Goal: Task Accomplishment & Management: Manage account settings

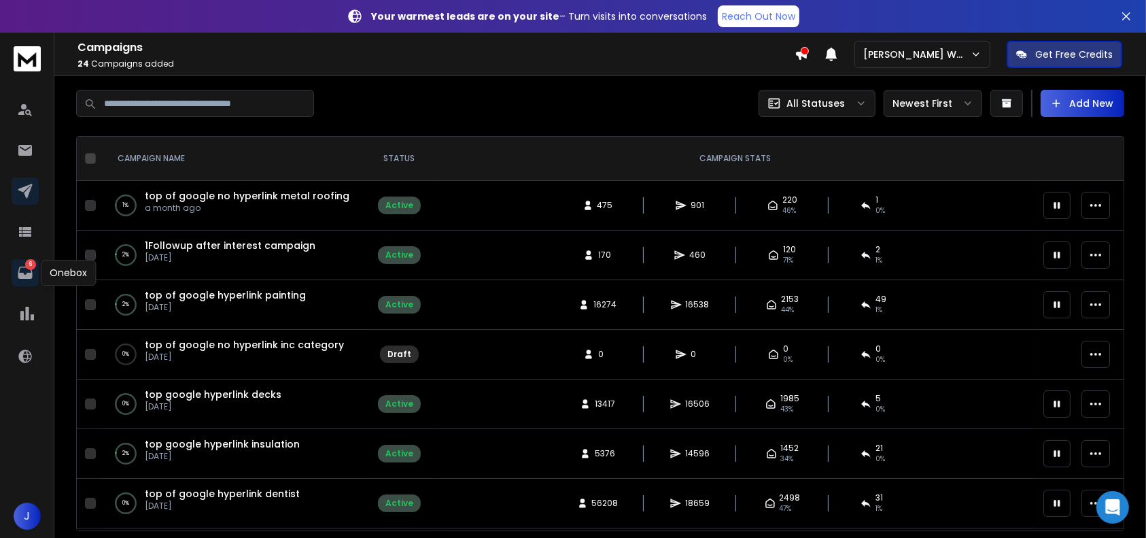
click at [27, 266] on p "6" at bounding box center [30, 264] width 11 height 11
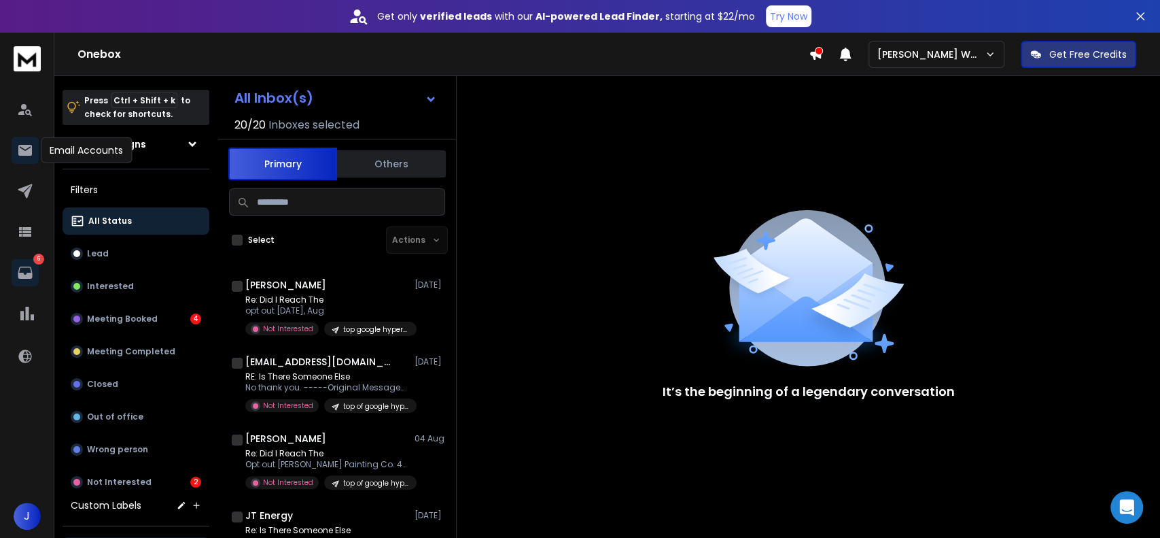
click at [21, 144] on icon at bounding box center [25, 150] width 16 height 16
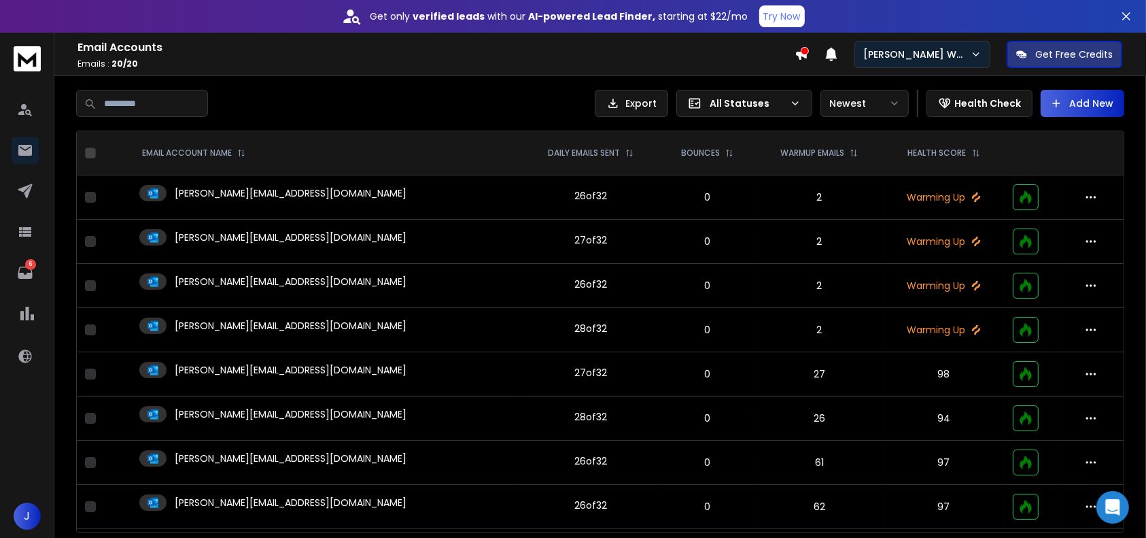
click at [894, 63] on button "[PERSON_NAME] Websites" at bounding box center [922, 54] width 136 height 27
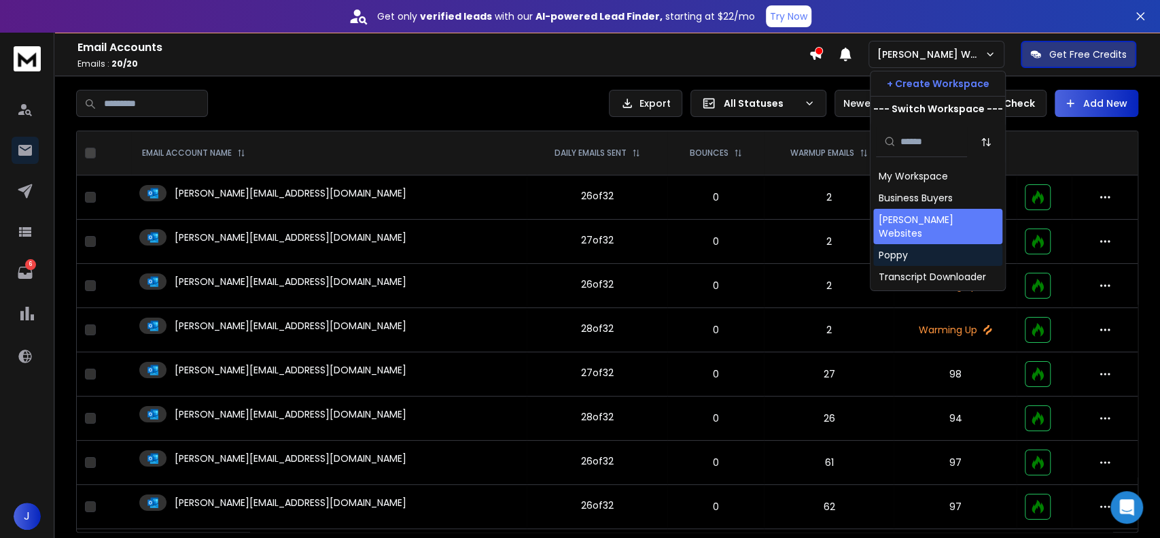
click at [922, 244] on div "Poppy" at bounding box center [937, 255] width 129 height 22
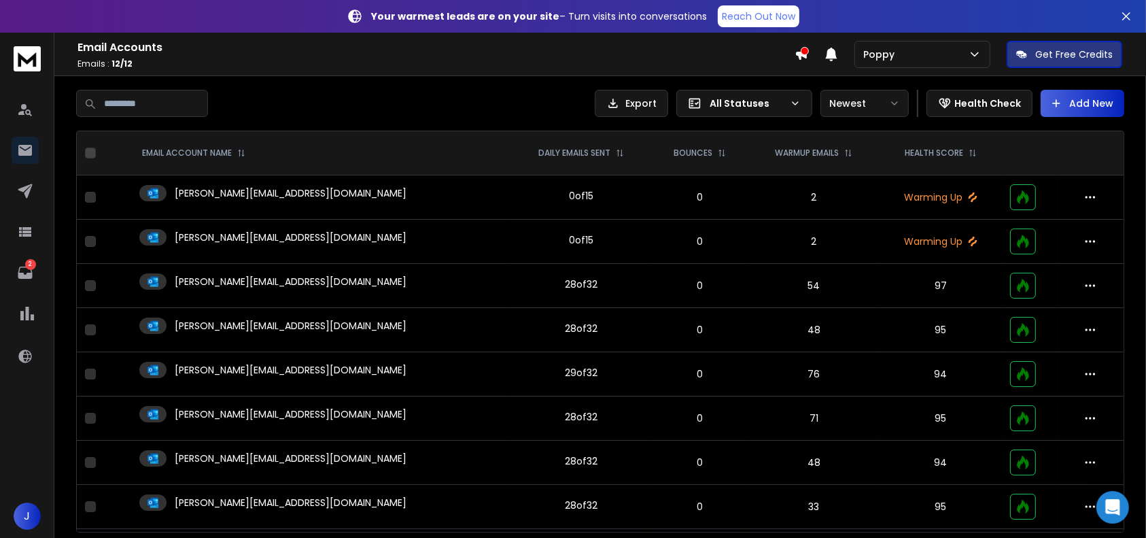
click at [510, 243] on td "0 of 15" at bounding box center [580, 237] width 141 height 35
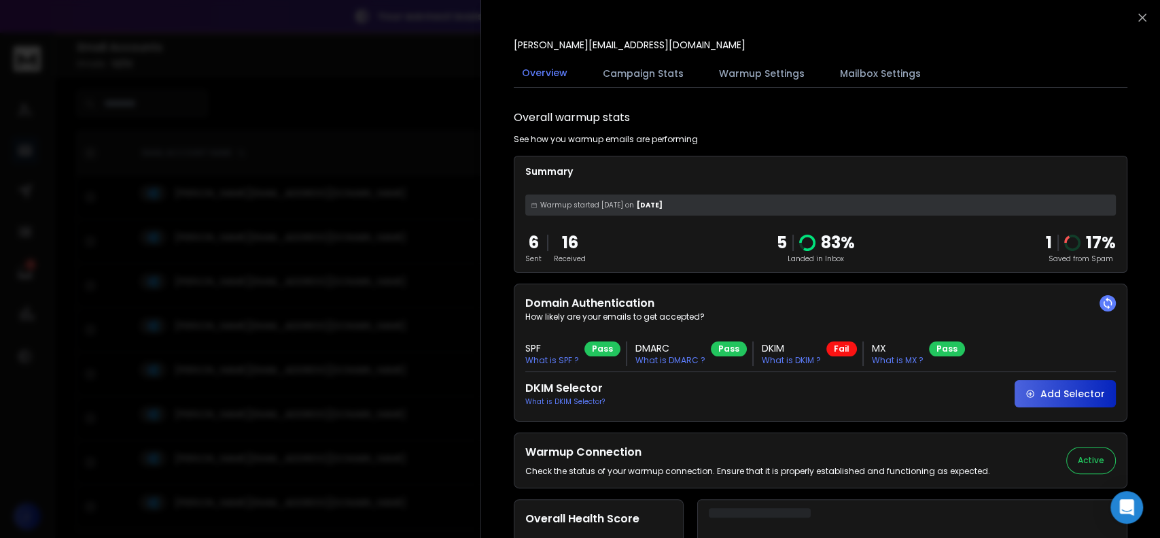
click at [743, 63] on button "Warmup Settings" at bounding box center [762, 73] width 102 height 30
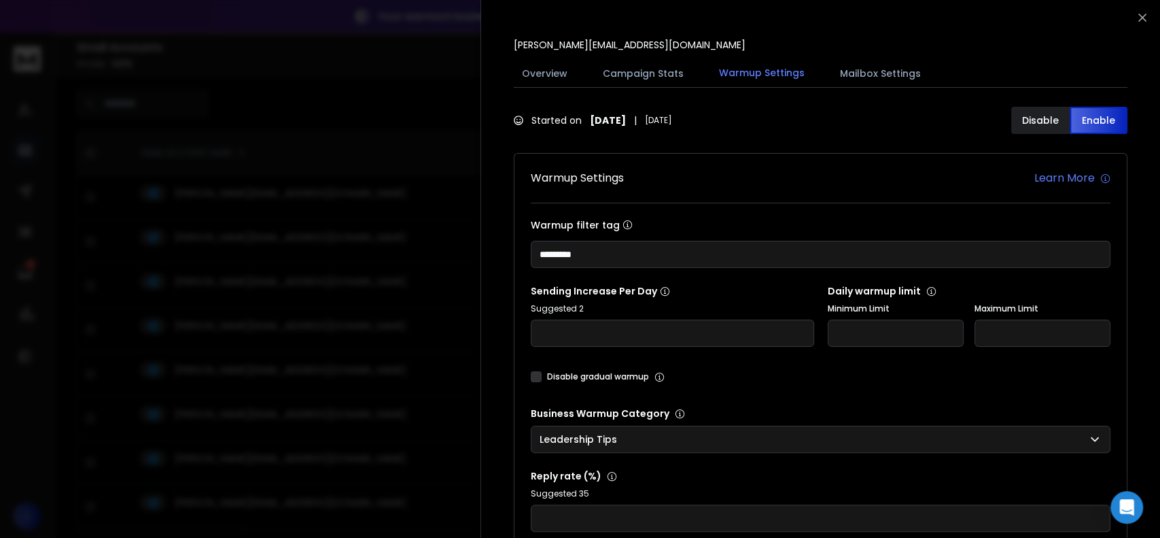
click at [555, 69] on button "Overview" at bounding box center [545, 73] width 62 height 30
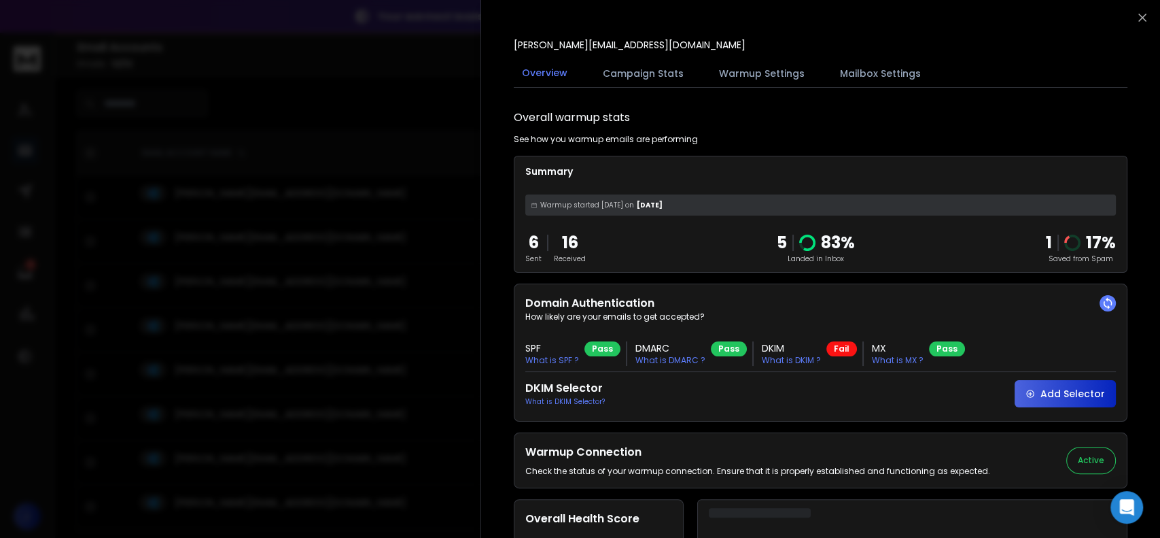
click at [408, 268] on div at bounding box center [580, 269] width 1160 height 538
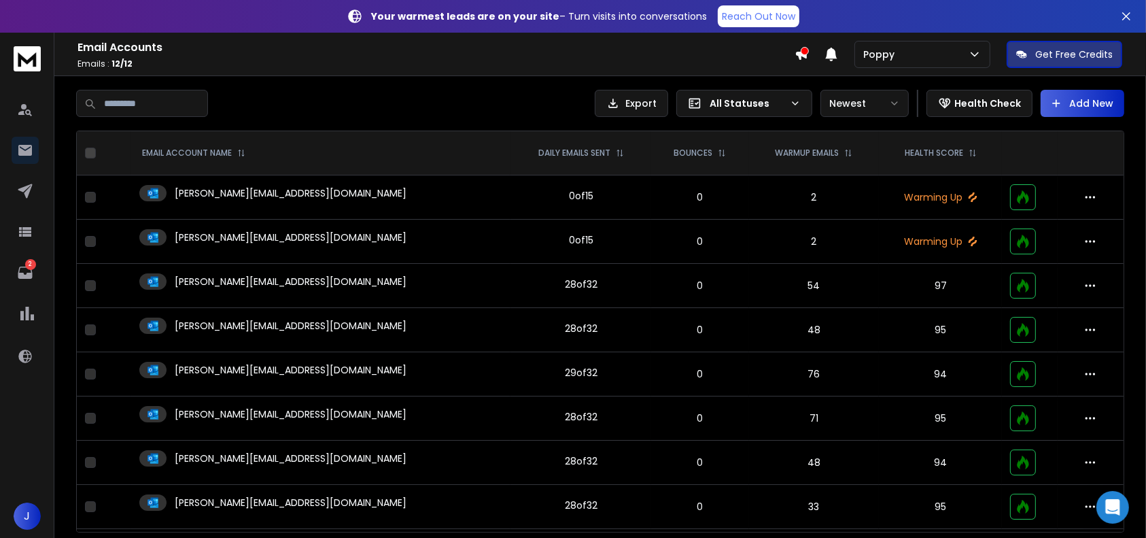
click at [510, 235] on td "0 of 15" at bounding box center [580, 237] width 141 height 35
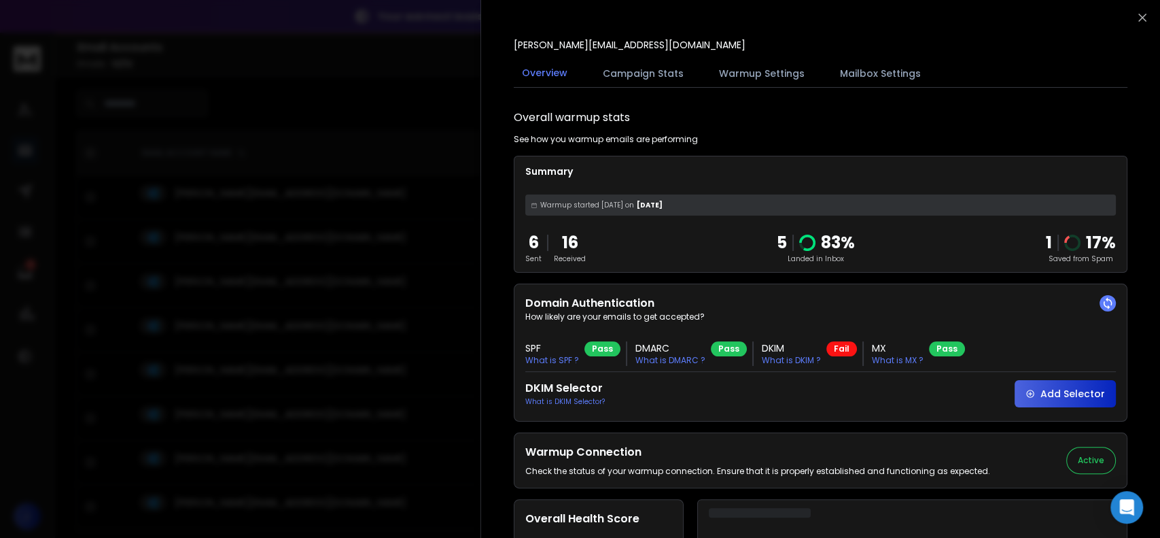
click at [423, 248] on div at bounding box center [580, 269] width 1160 height 538
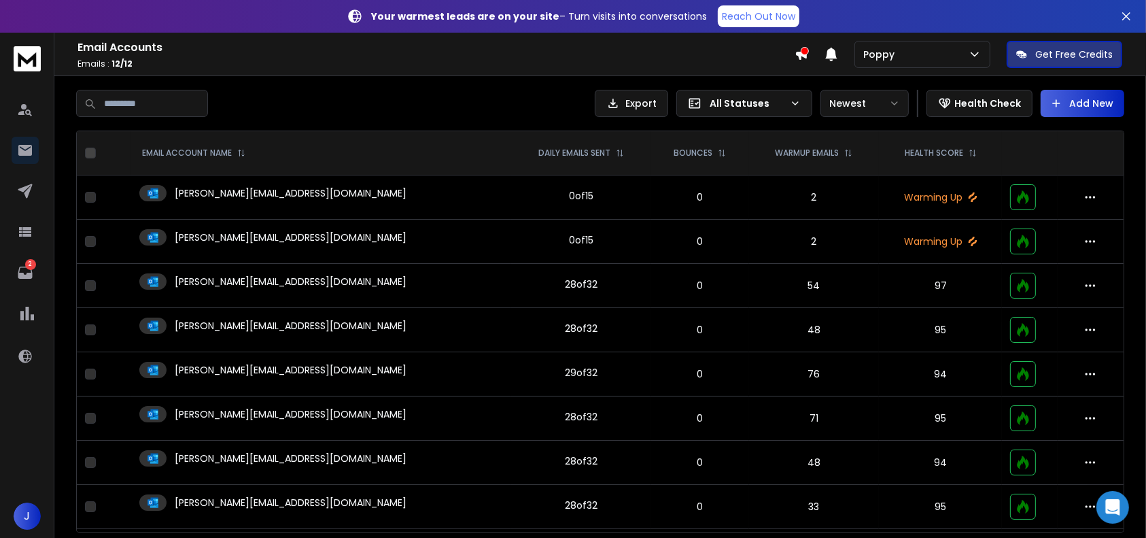
scroll to position [183, 0]
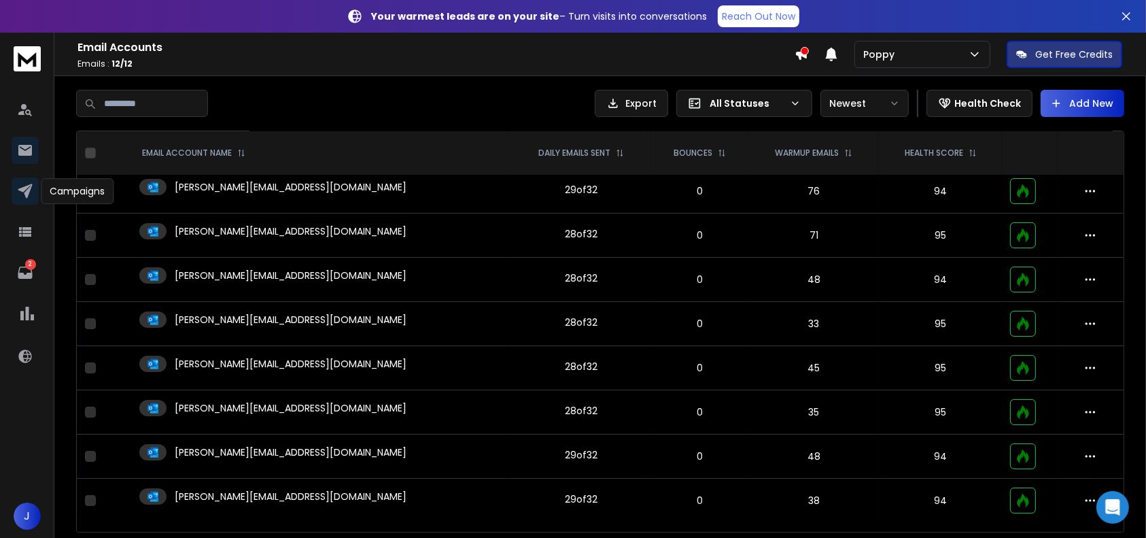
click at [27, 193] on icon at bounding box center [25, 190] width 14 height 14
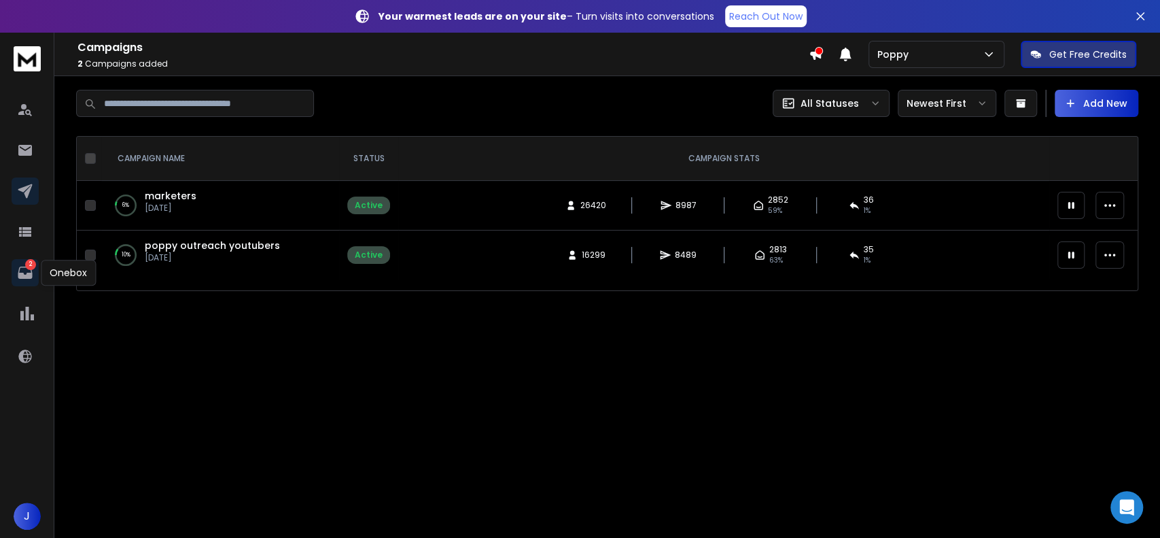
click at [33, 275] on icon at bounding box center [25, 272] width 16 height 16
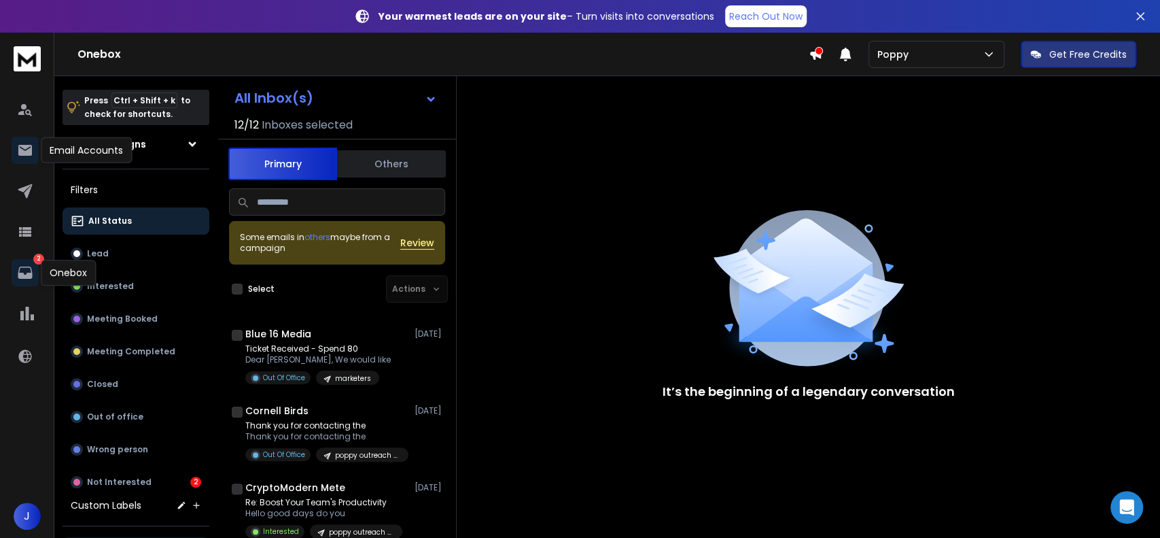
click at [25, 158] on icon at bounding box center [25, 150] width 16 height 16
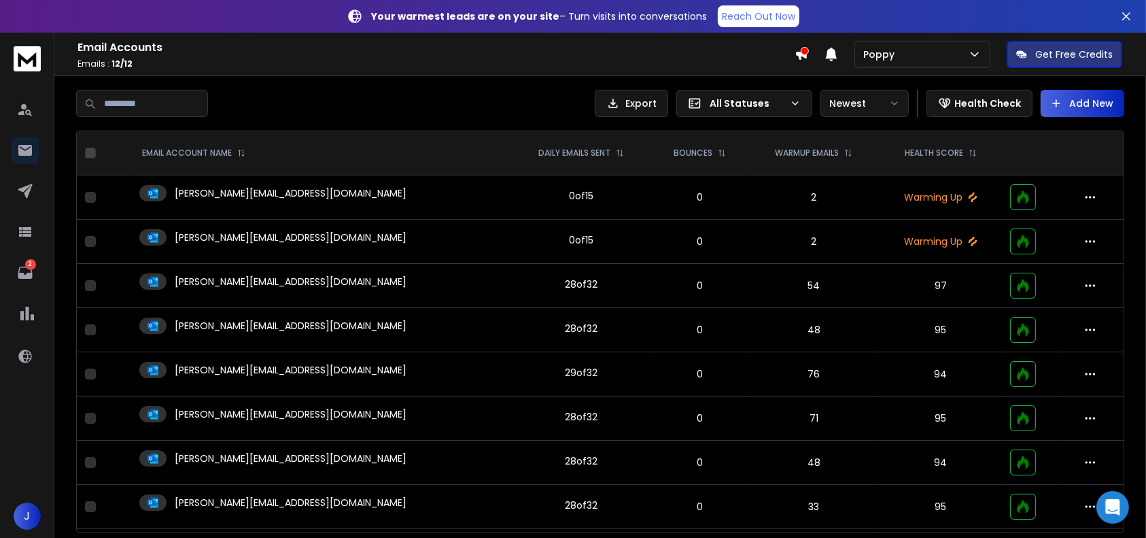
click at [353, 314] on td "[PERSON_NAME][EMAIL_ADDRESS][DOMAIN_NAME]" at bounding box center [320, 330] width 379 height 44
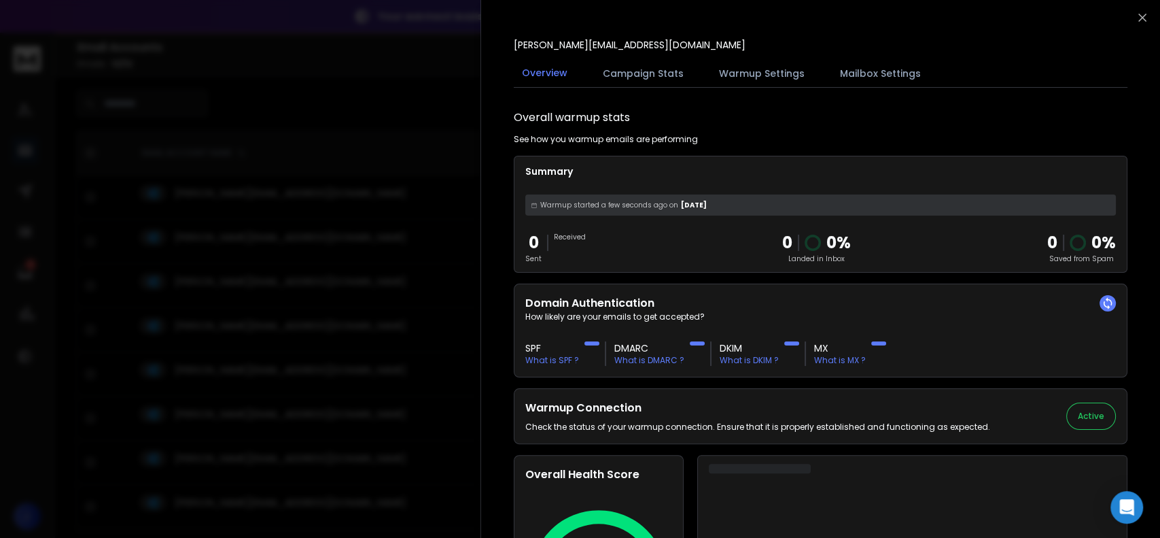
click at [392, 282] on div at bounding box center [580, 269] width 1160 height 538
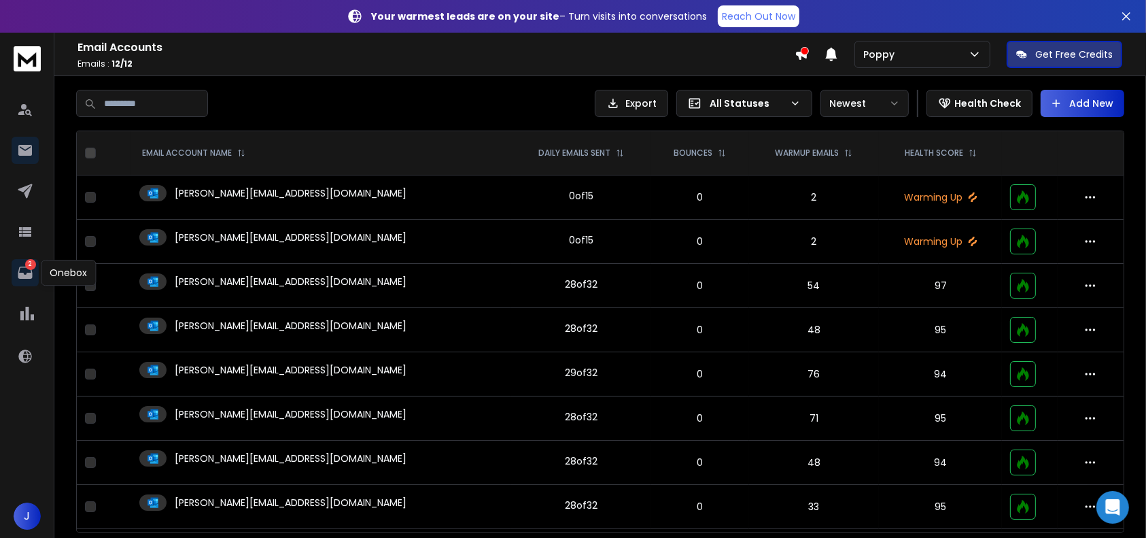
click at [22, 270] on icon at bounding box center [25, 272] width 16 height 16
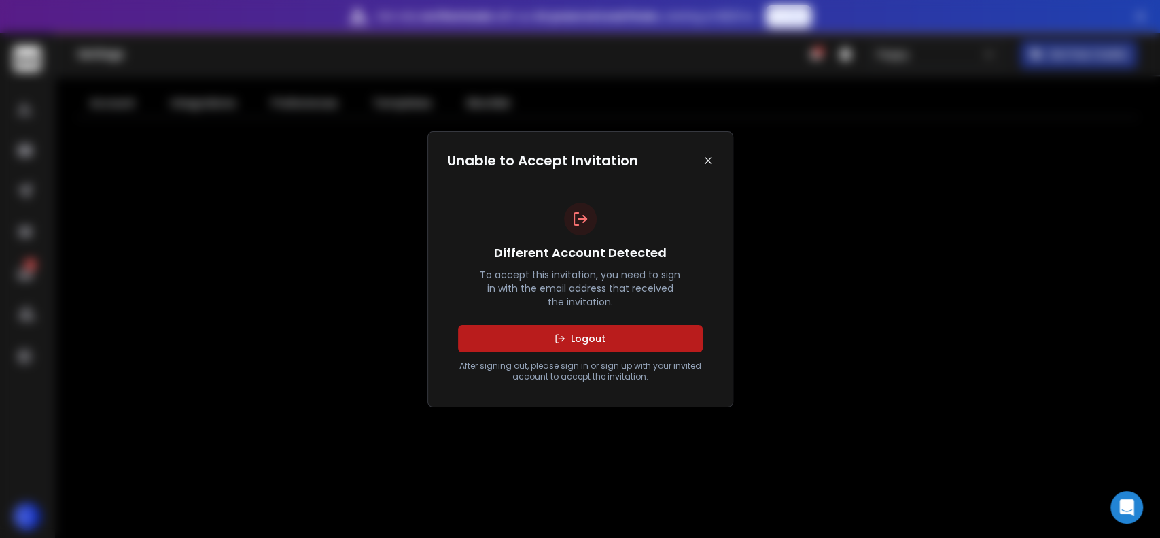
click at [582, 346] on button "Logout" at bounding box center [580, 338] width 245 height 27
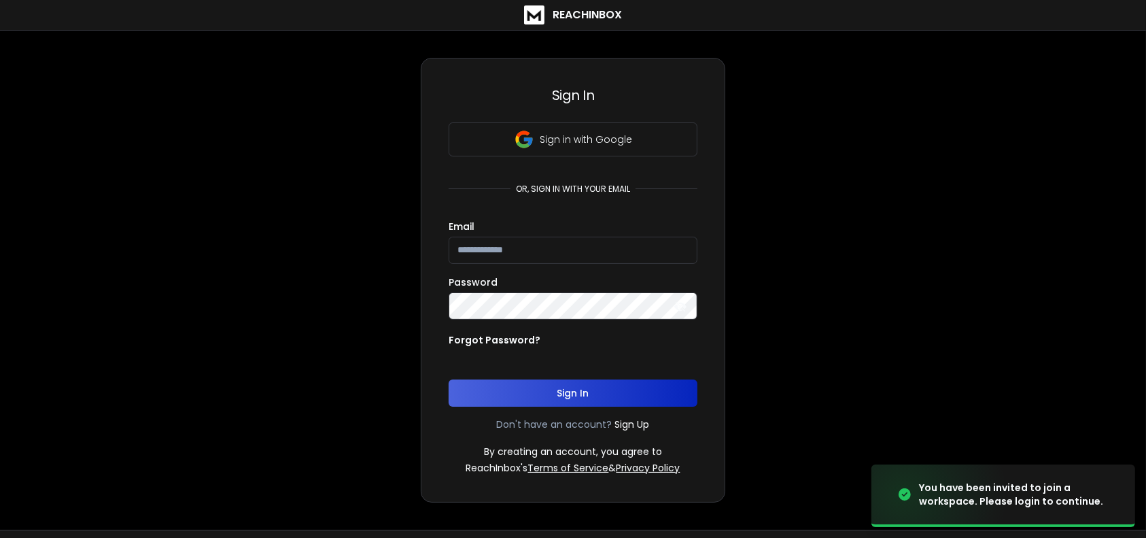
type input "**********"
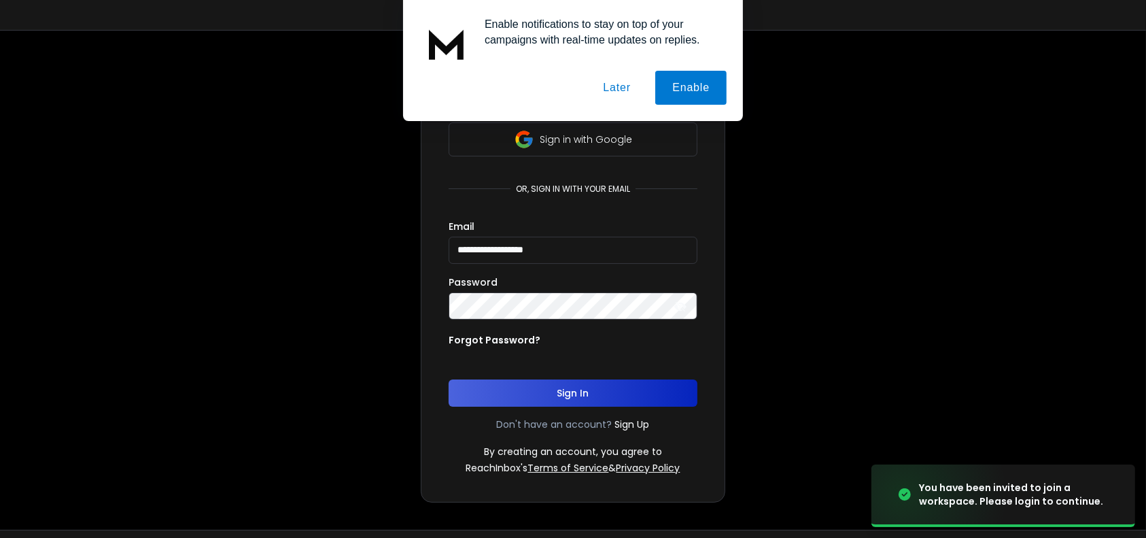
click at [569, 385] on button "Sign In" at bounding box center [573, 392] width 249 height 27
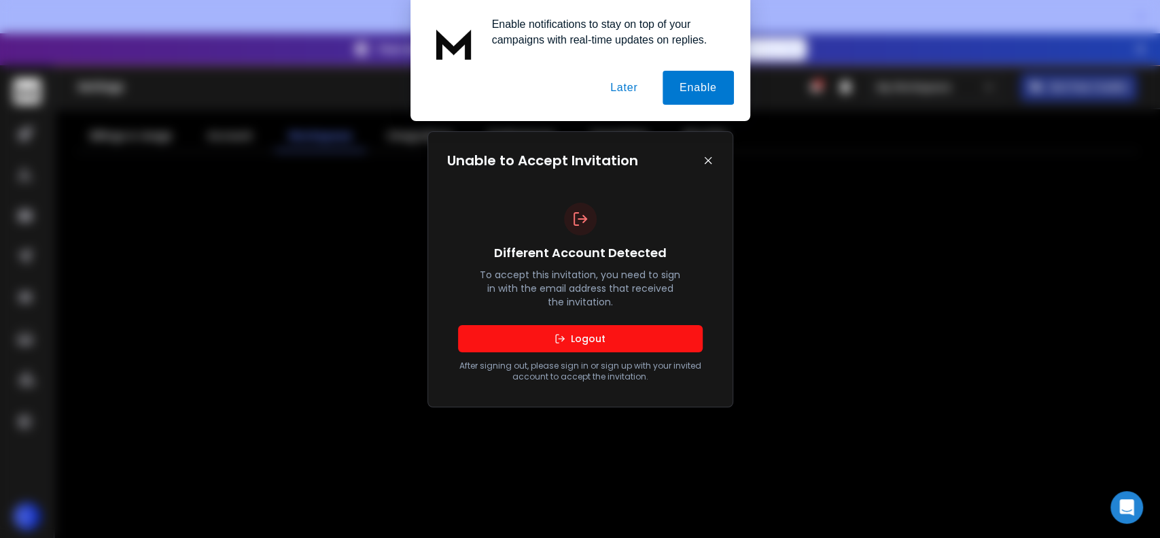
click at [703, 160] on icon at bounding box center [708, 160] width 11 height 11
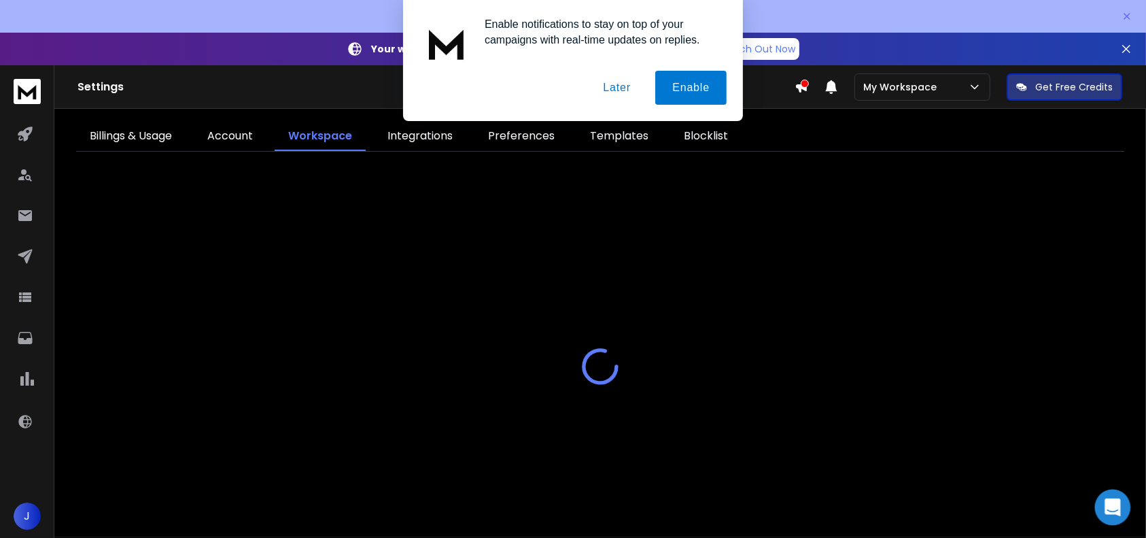
click at [1106, 501] on icon "Open Intercom Messenger" at bounding box center [1112, 507] width 16 height 18
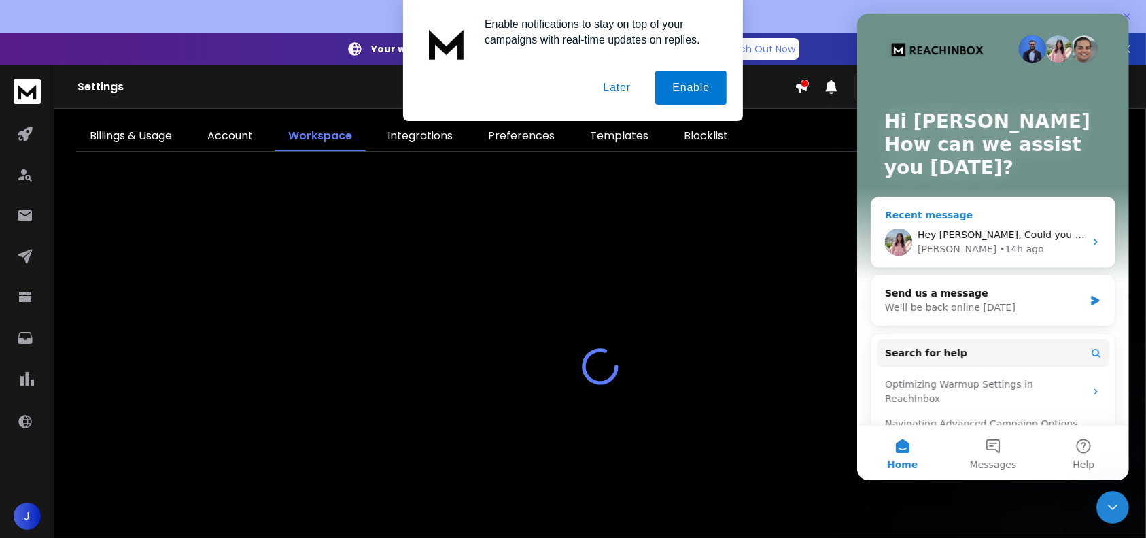
click at [954, 225] on div "Hey Jeremy, Could you please try signing out and then clicking on the invite em…" at bounding box center [992, 242] width 243 height 50
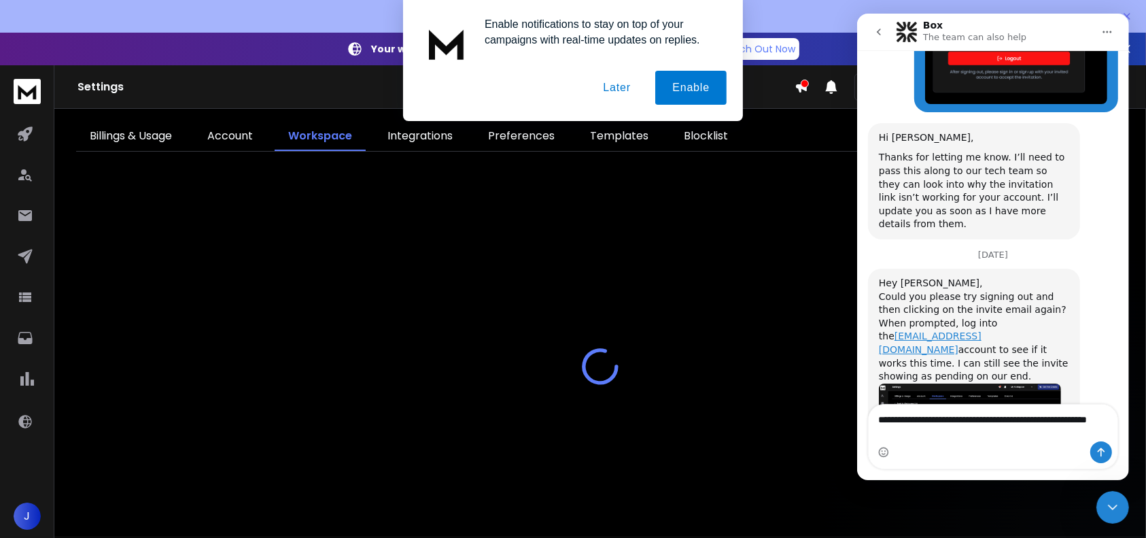
scroll to position [459, 0]
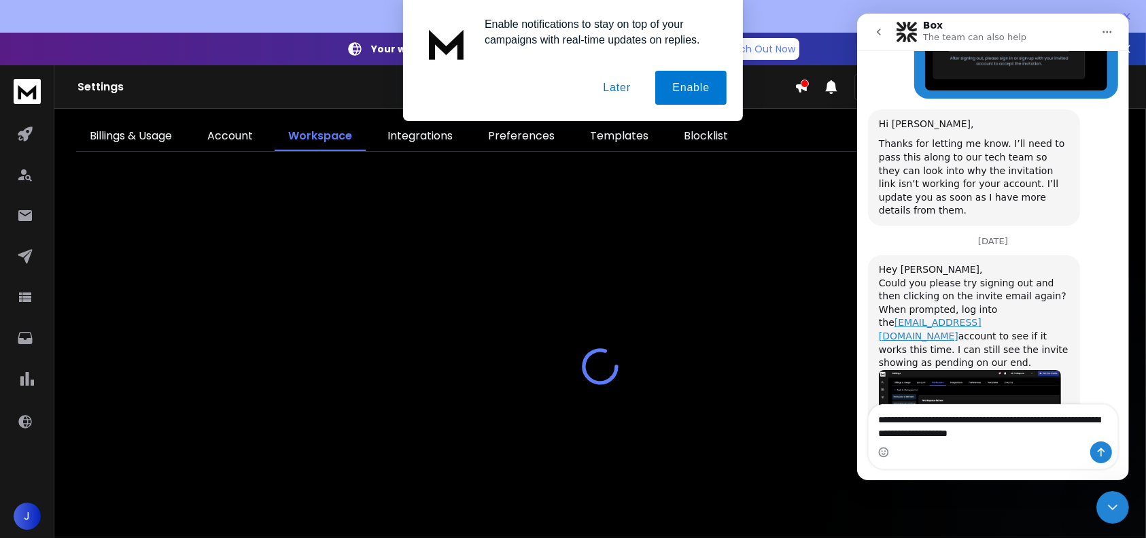
click at [928, 421] on textarea "**********" at bounding box center [992, 422] width 249 height 37
drag, startPoint x: 944, startPoint y: 421, endPoint x: 894, endPoint y: 419, distance: 49.7
click at [894, 419] on textarea "**********" at bounding box center [992, 422] width 249 height 37
type textarea "**********"
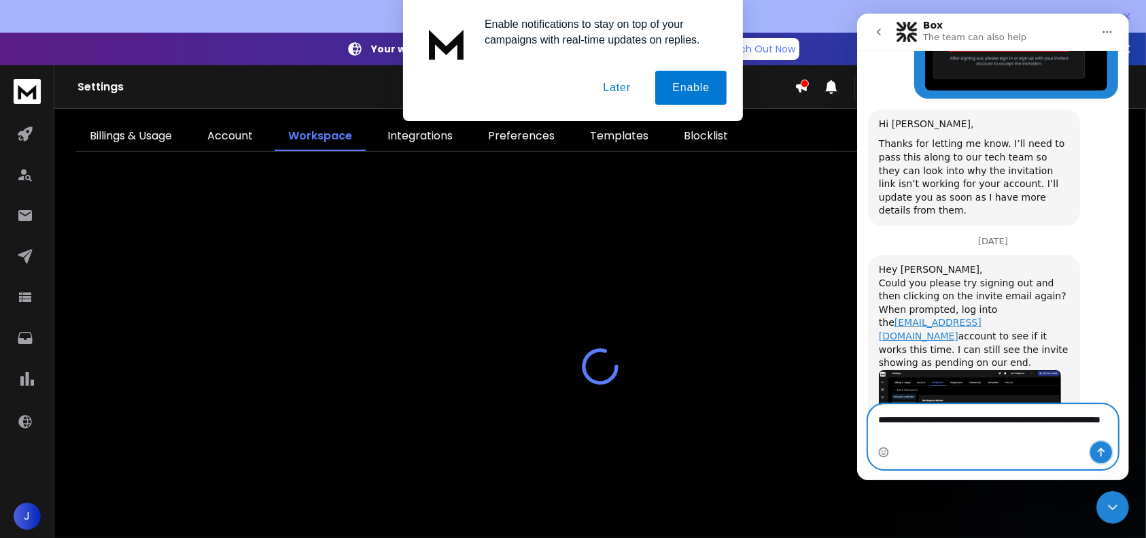
click at [1105, 446] on button "Send a message…" at bounding box center [1100, 452] width 22 height 22
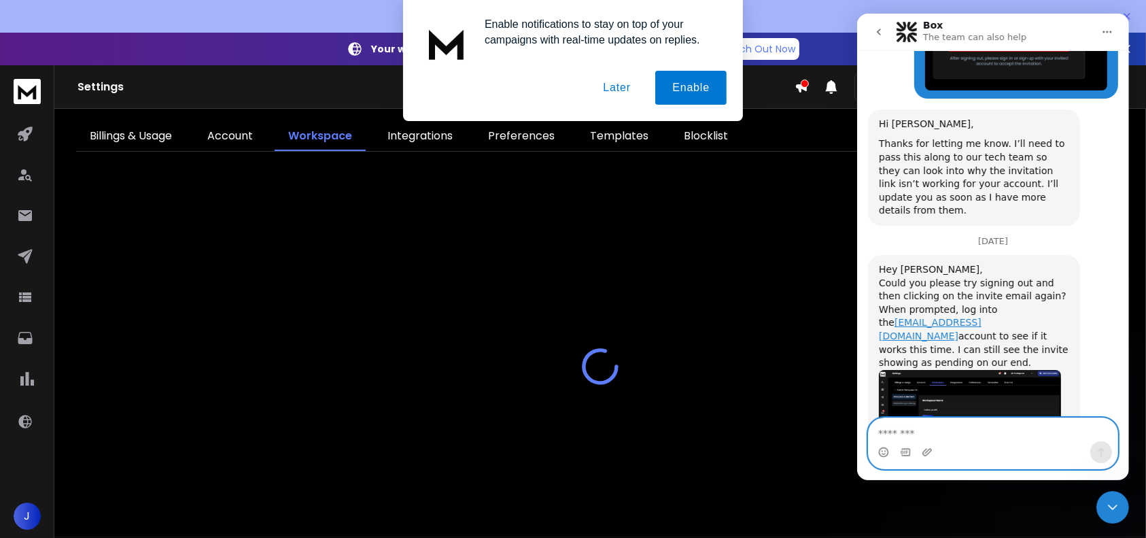
scroll to position [500, 0]
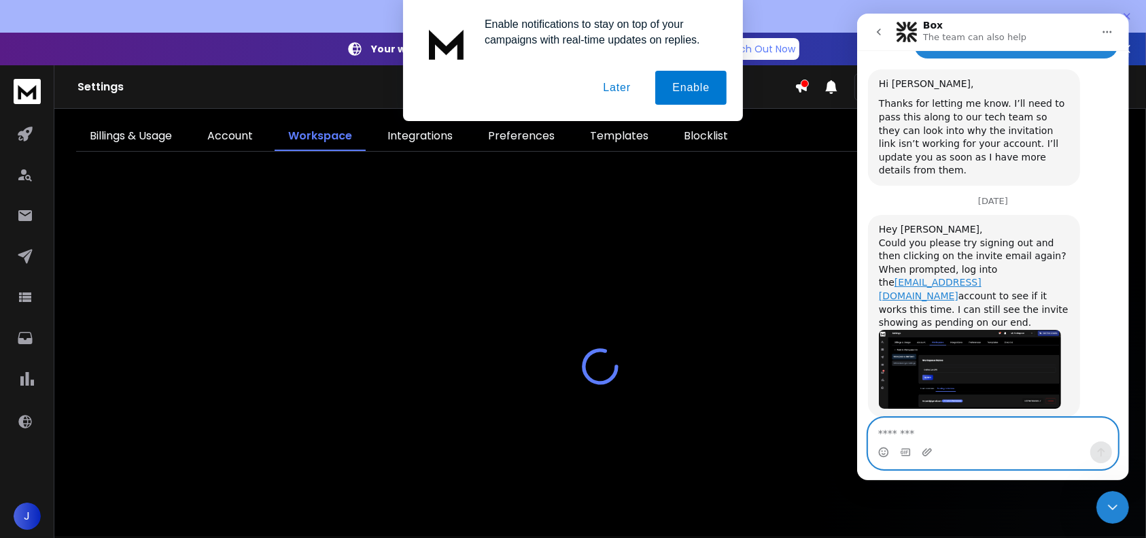
click at [944, 435] on textarea "Message…" at bounding box center [992, 429] width 249 height 23
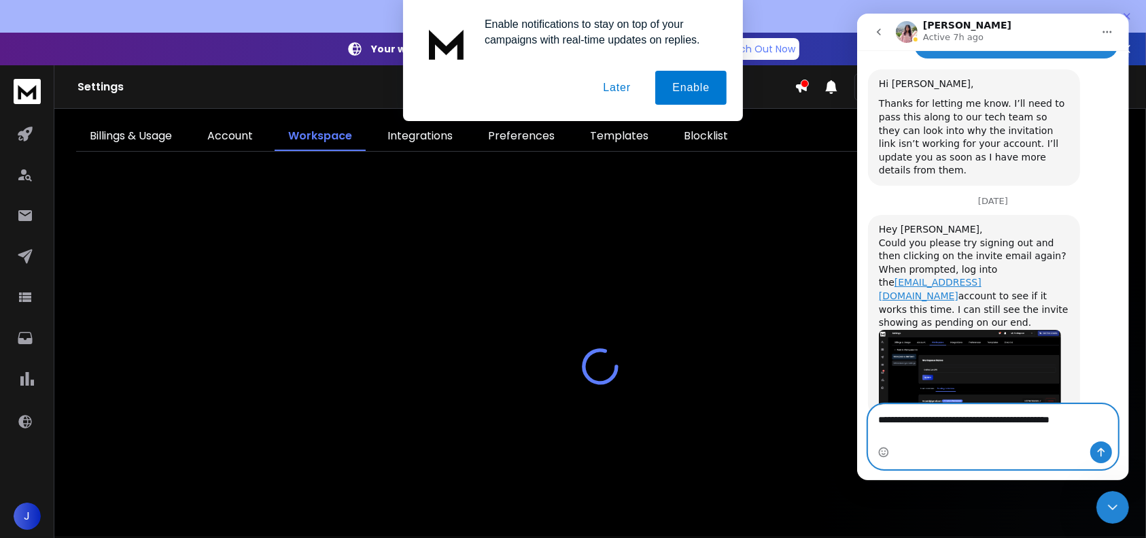
type textarea "**********"
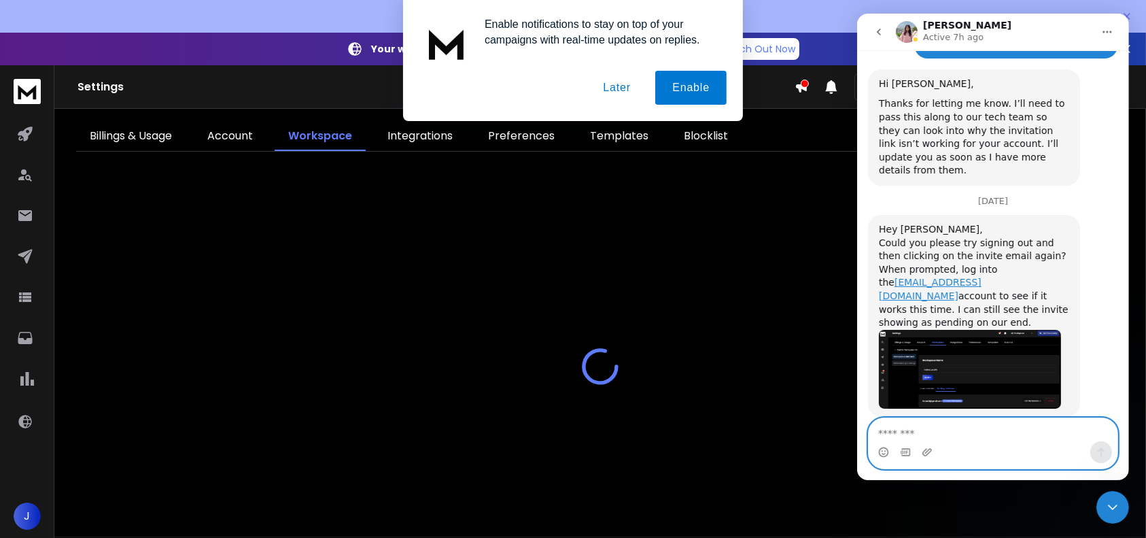
scroll to position [544, 0]
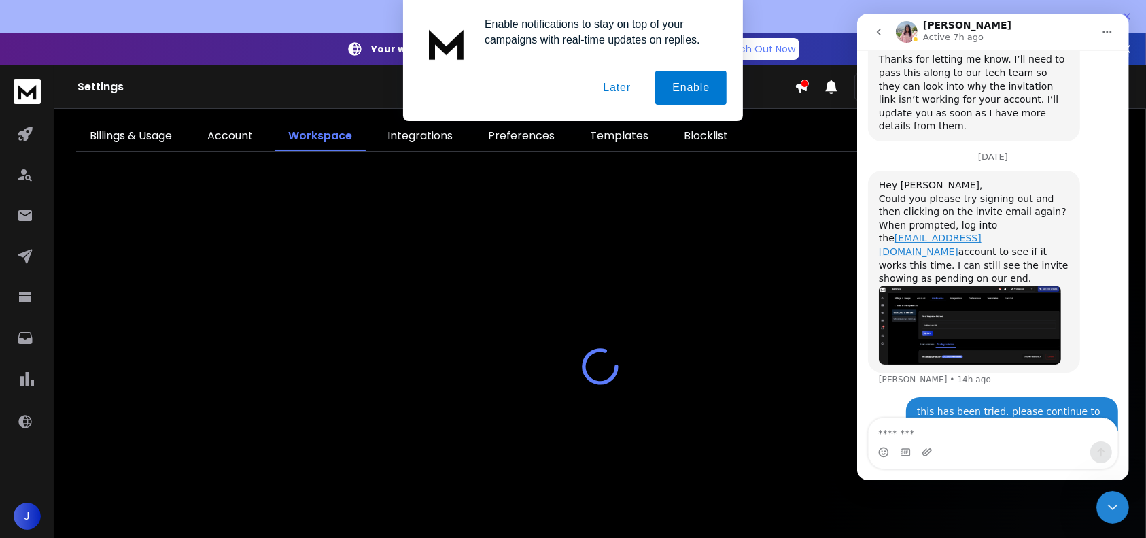
click at [789, 302] on div at bounding box center [600, 365] width 1048 height 407
drag, startPoint x: 612, startPoint y: 86, endPoint x: 618, endPoint y: 72, distance: 14.6
click at [612, 86] on button "Later" at bounding box center [616, 88] width 61 height 34
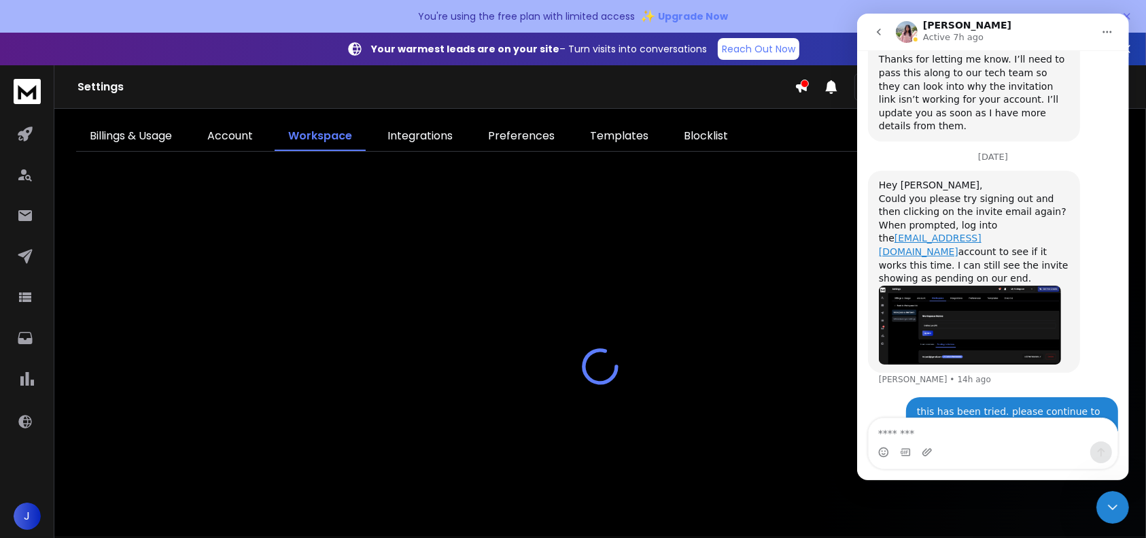
click at [1102, 508] on div "Close Intercom Messenger" at bounding box center [1112, 506] width 33 height 33
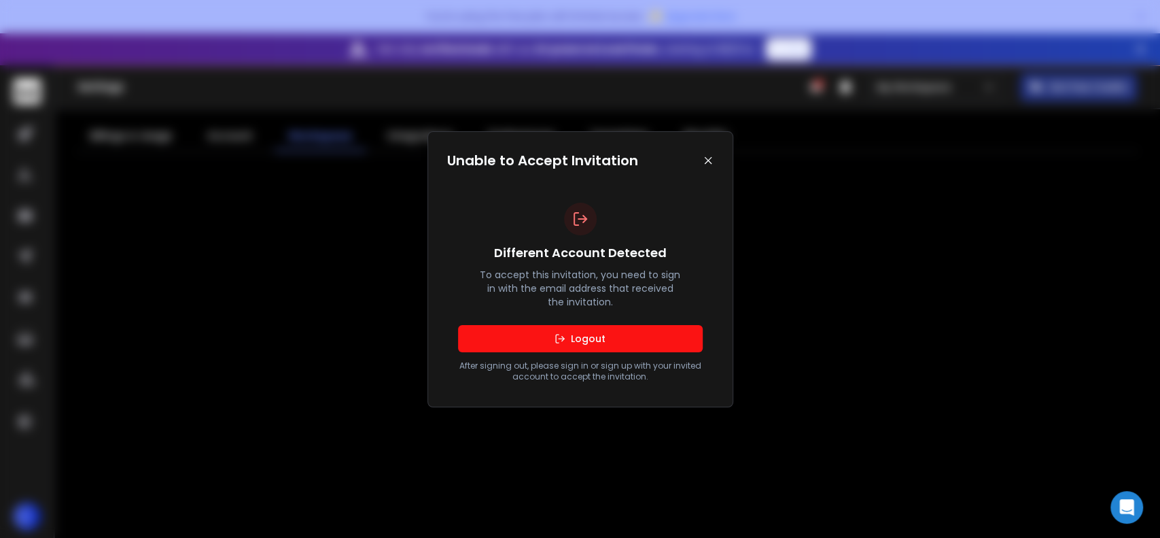
drag, startPoint x: 712, startPoint y: 160, endPoint x: 721, endPoint y: 160, distance: 9.5
click at [712, 160] on icon at bounding box center [708, 160] width 11 height 11
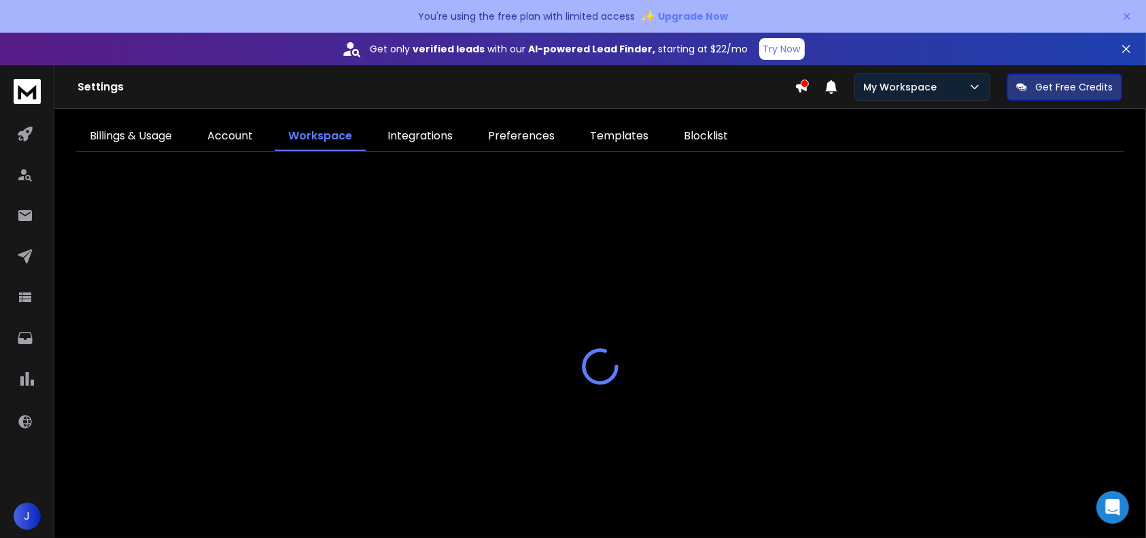
click at [928, 96] on button "My Workspace" at bounding box center [922, 86] width 136 height 27
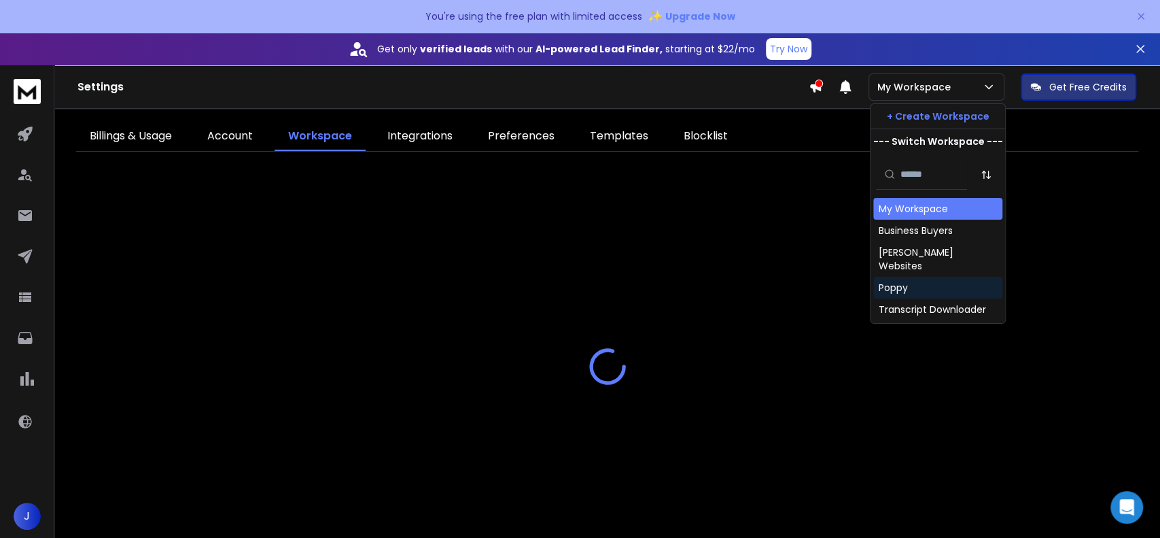
click at [961, 277] on div "Poppy" at bounding box center [937, 288] width 129 height 22
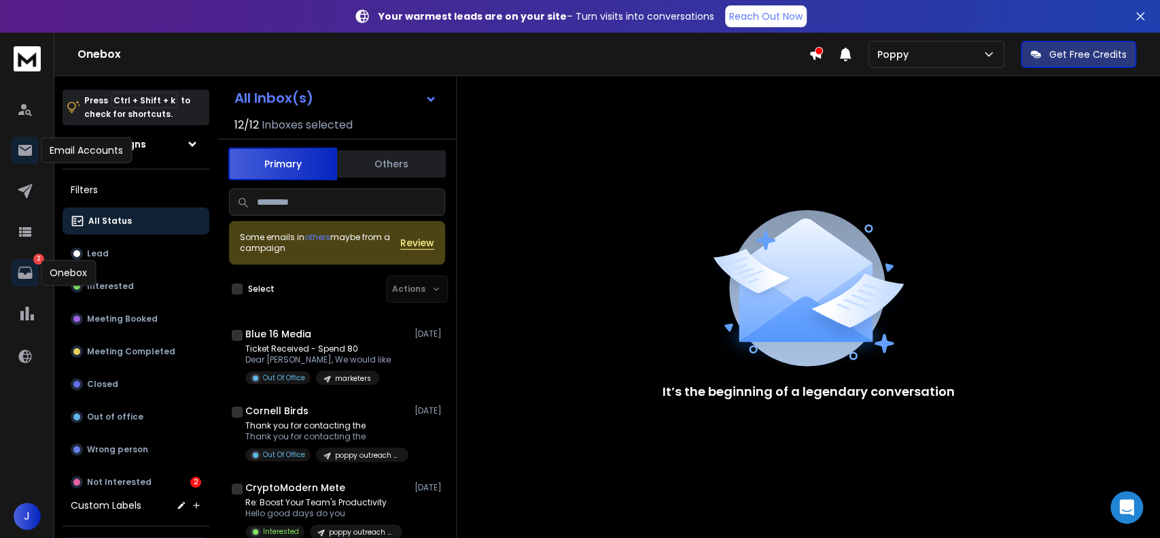
click at [24, 150] on icon at bounding box center [25, 150] width 16 height 16
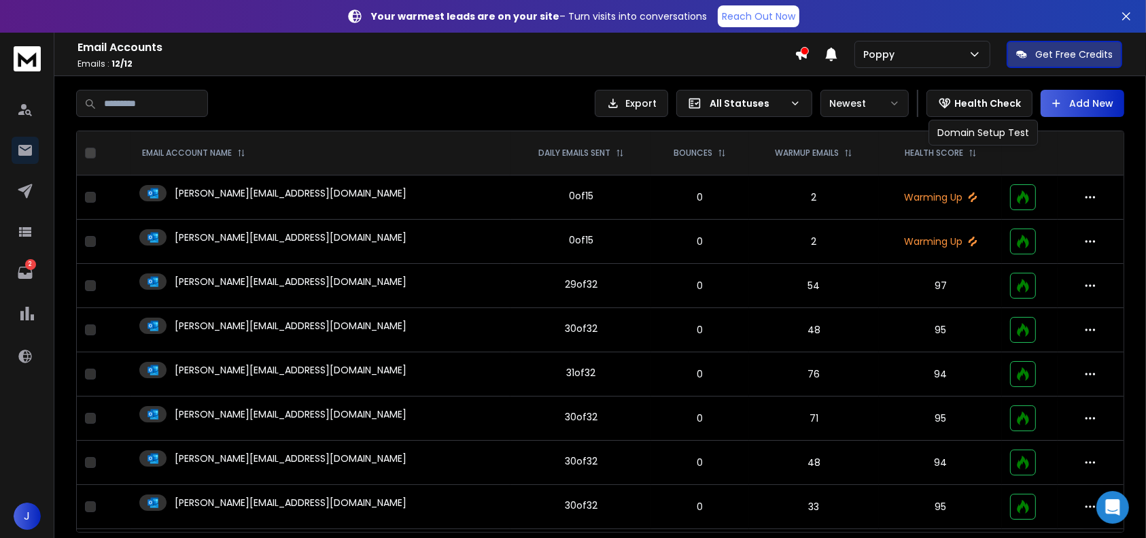
click at [1052, 106] on button "Add New" at bounding box center [1082, 103] width 84 height 27
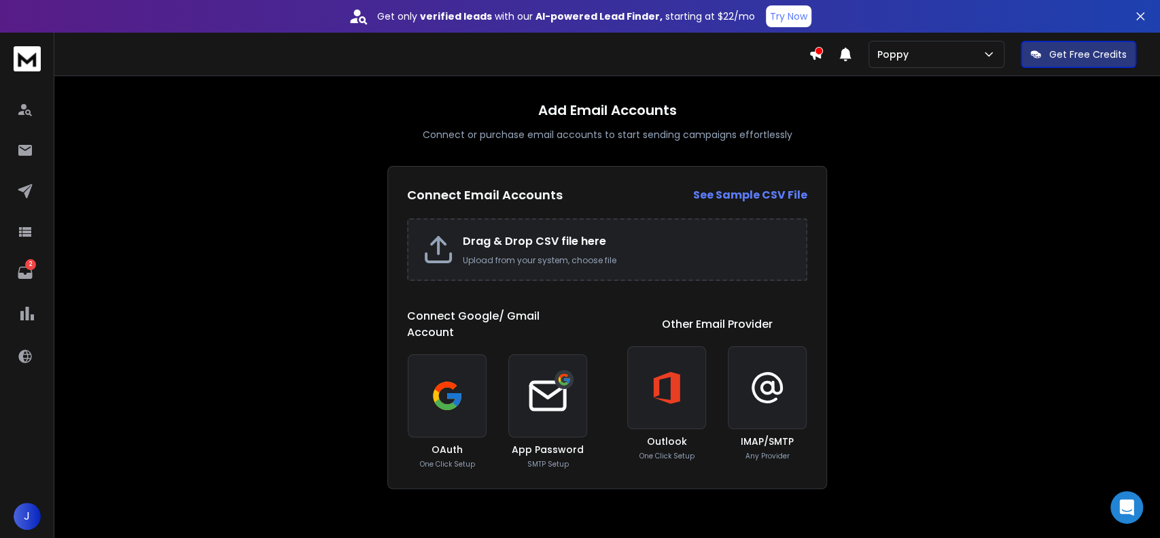
click at [648, 383] on div at bounding box center [666, 387] width 79 height 83
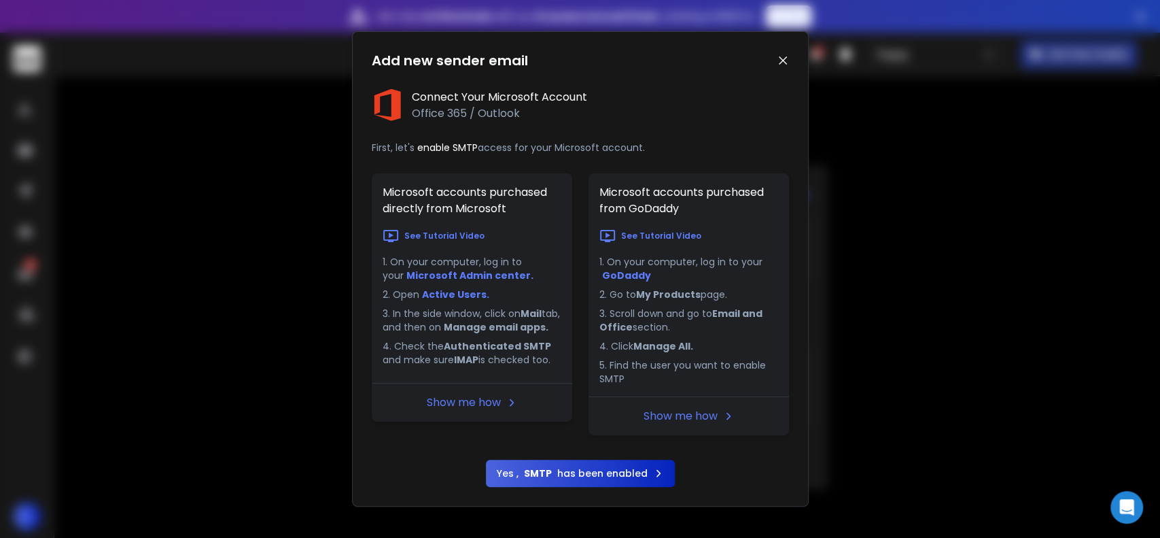
click at [597, 476] on button "Yes , SMTP has been enabled" at bounding box center [580, 472] width 189 height 27
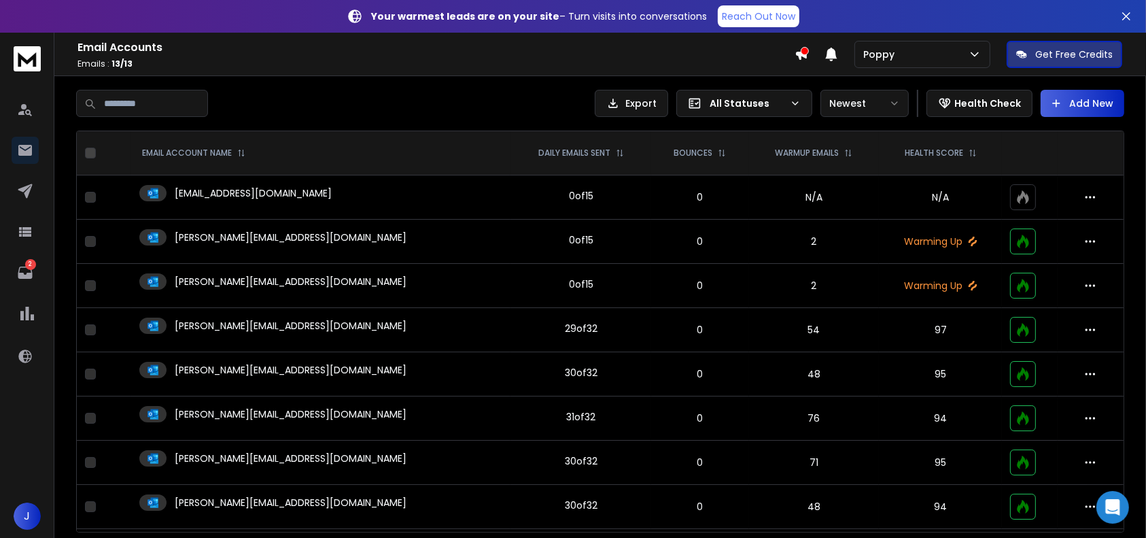
click at [667, 198] on p "0" at bounding box center [699, 197] width 81 height 14
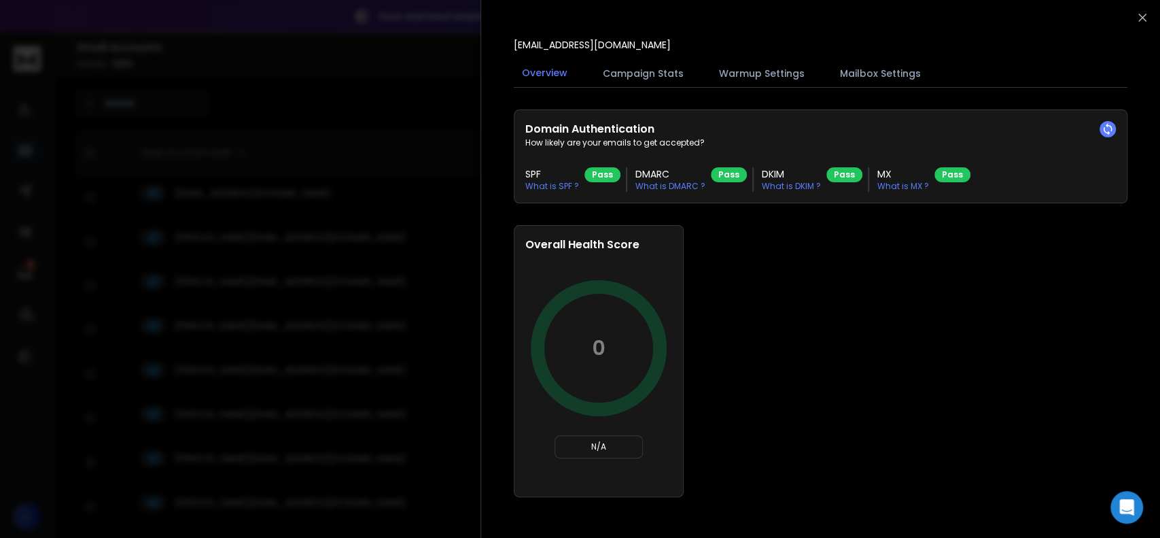
click at [760, 69] on button "Warmup Settings" at bounding box center [762, 73] width 102 height 30
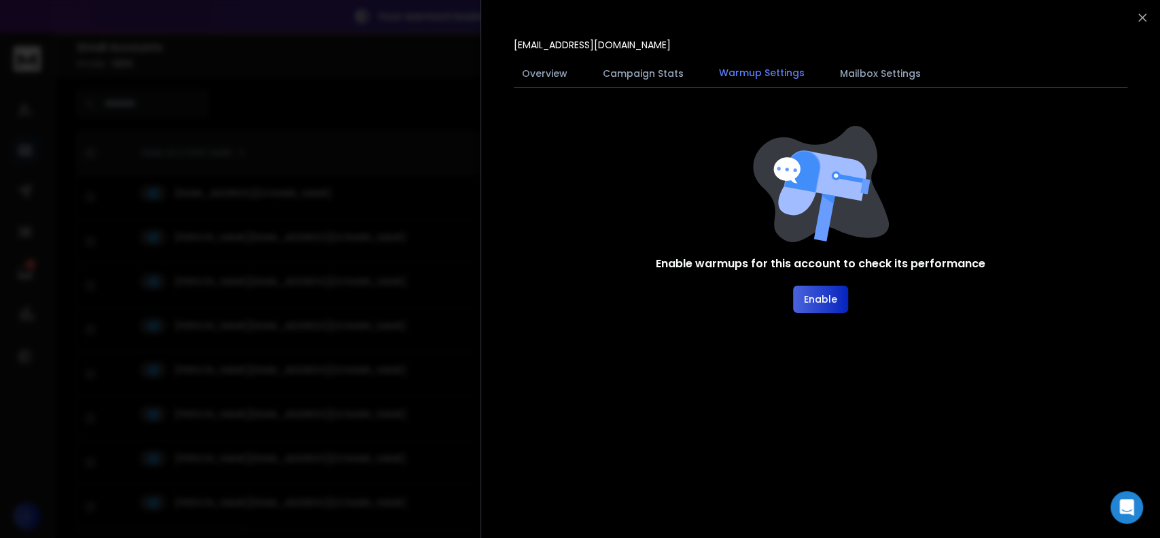
click at [818, 296] on button "Enable" at bounding box center [820, 298] width 55 height 27
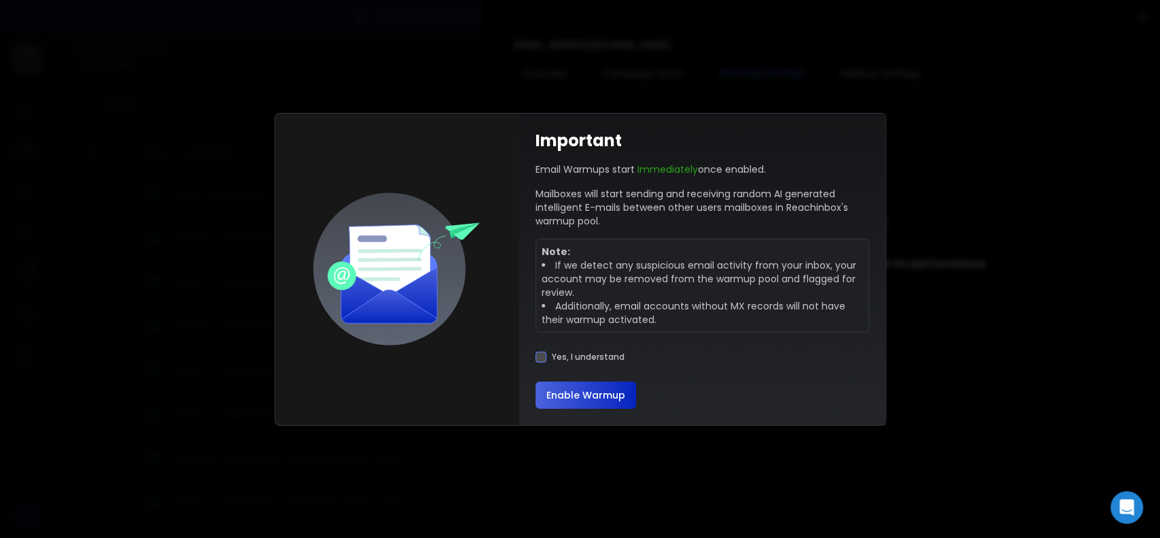
click at [571, 362] on div "Yes, I understand" at bounding box center [580, 356] width 89 height 27
click at [538, 357] on button "Yes, I understand" at bounding box center [541, 356] width 11 height 11
click at [553, 388] on button "Enable Warmup" at bounding box center [586, 394] width 101 height 27
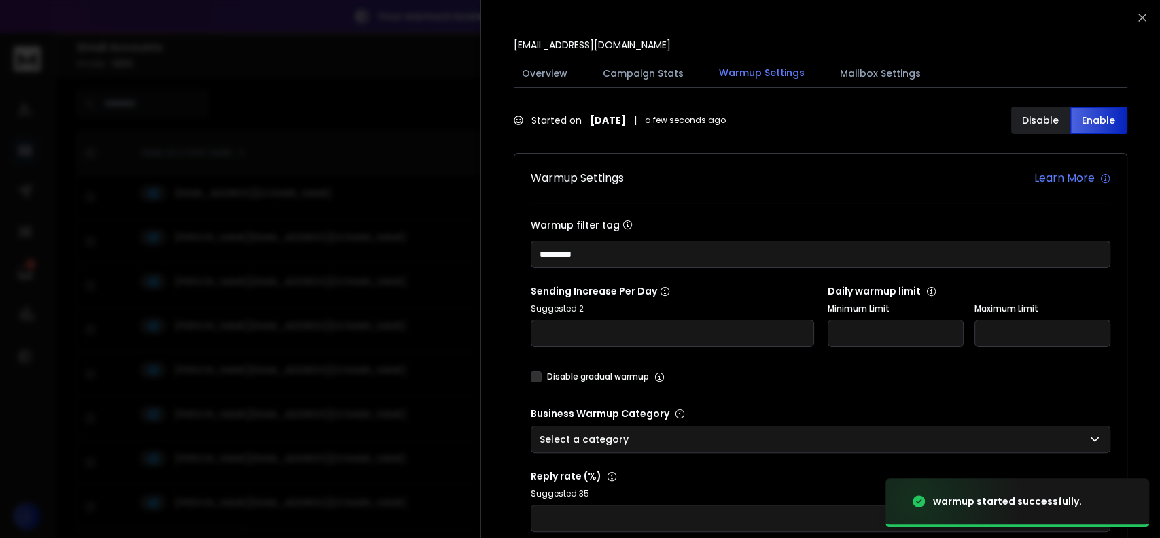
click at [561, 68] on button "Overview" at bounding box center [545, 73] width 62 height 30
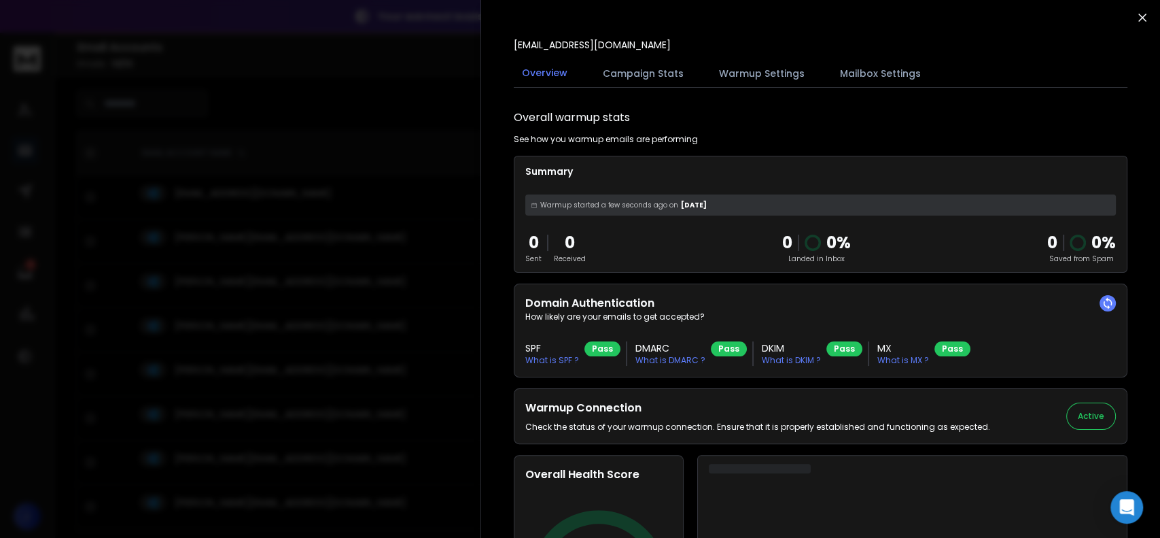
click at [1139, 20] on icon "button" at bounding box center [1143, 18] width 14 height 14
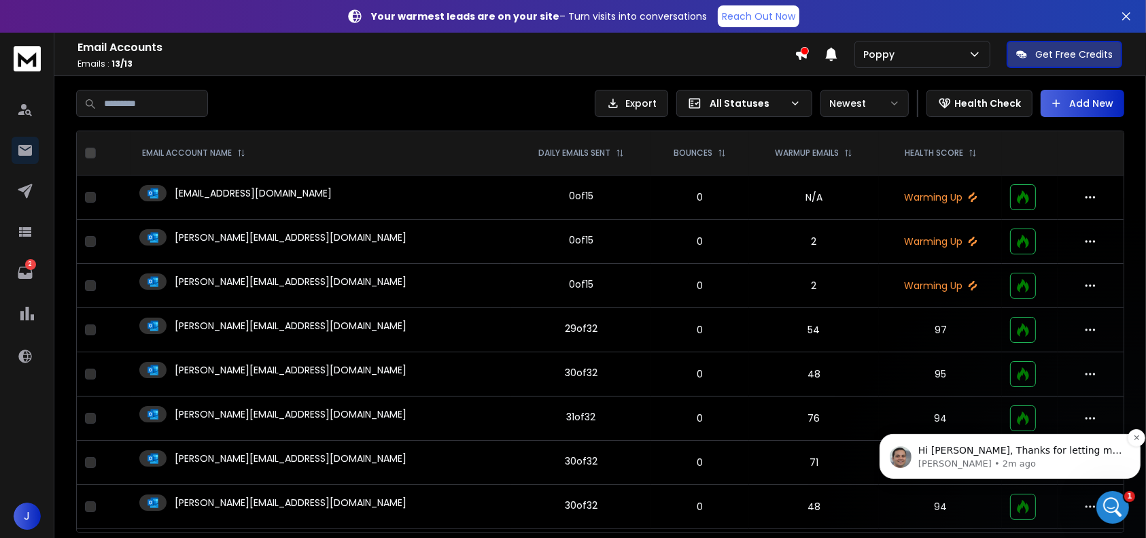
click at [1060, 442] on div "Hi [PERSON_NAME], Thanks for letting me know. I’ll check this again with our te…" at bounding box center [1019, 450] width 209 height 18
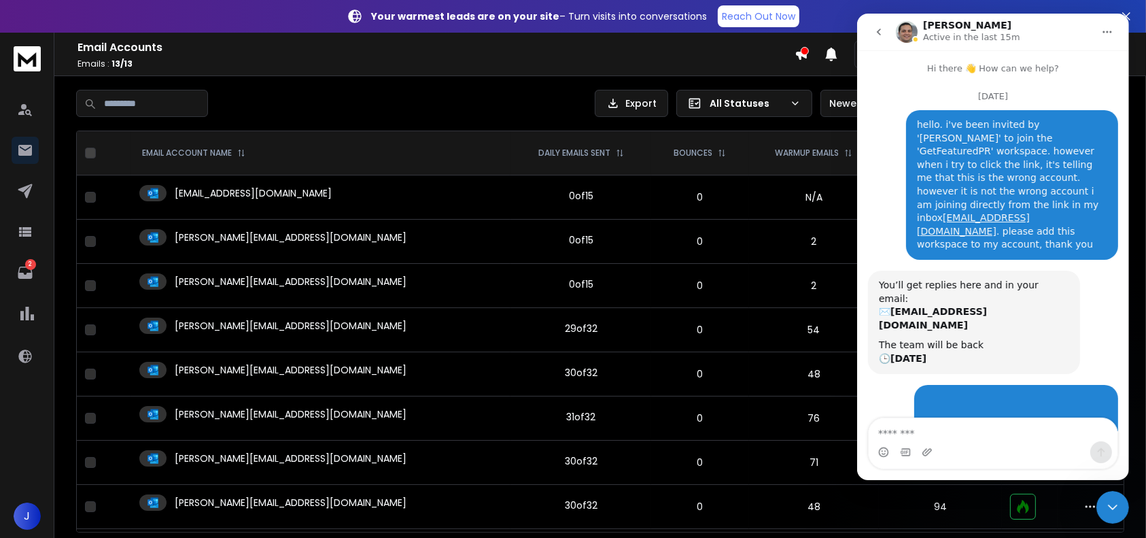
scroll to position [1, 0]
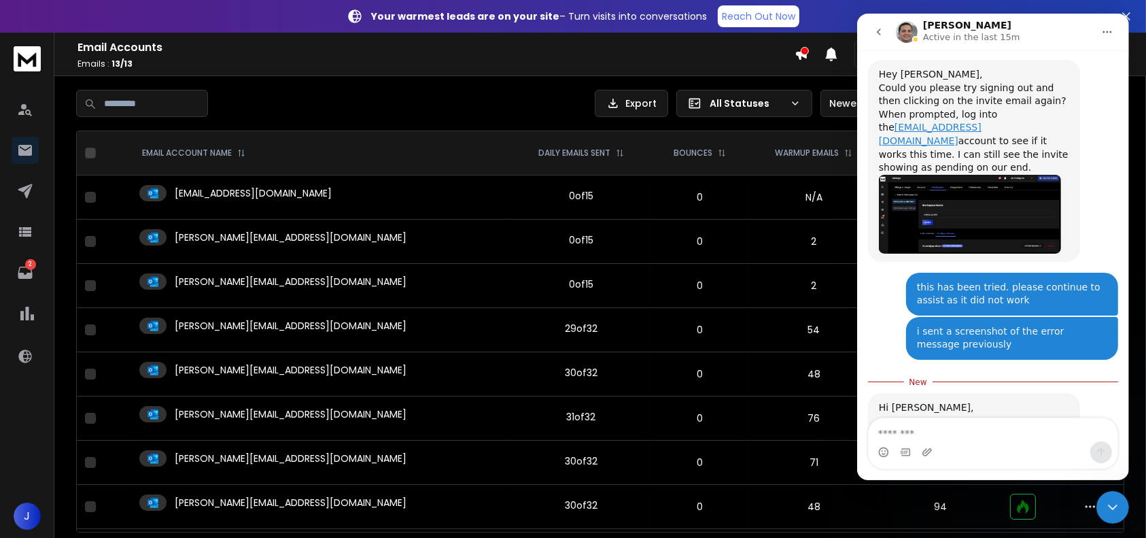
click at [1108, 495] on div "Close Intercom Messenger" at bounding box center [1112, 506] width 33 height 33
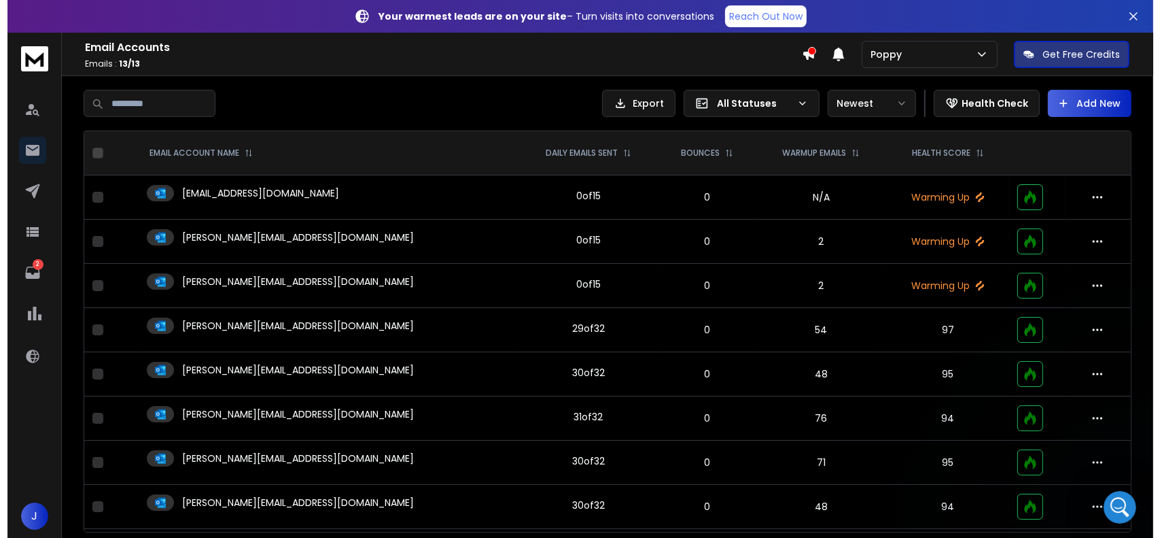
scroll to position [631, 0]
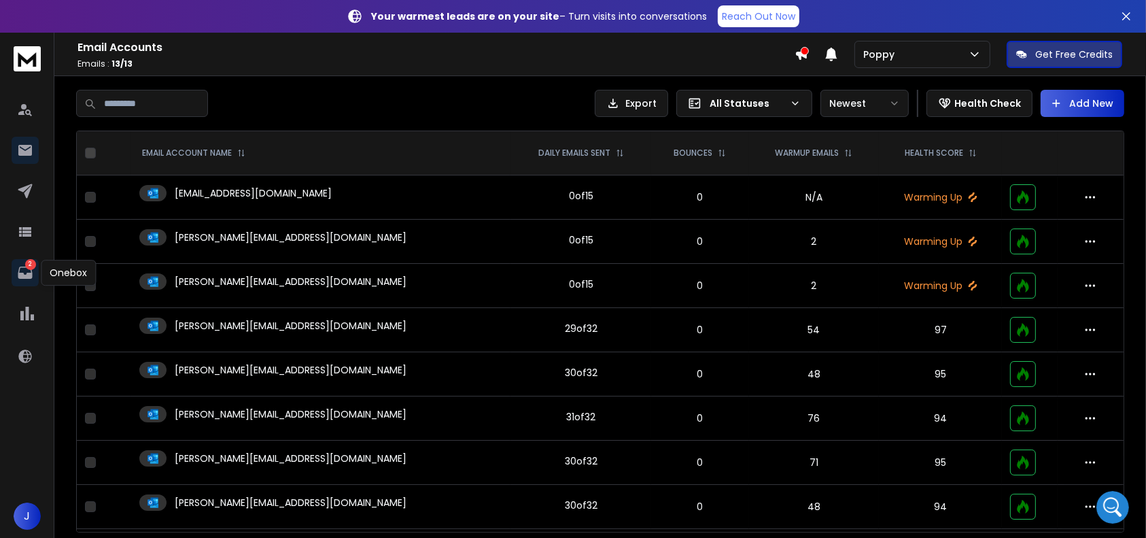
click at [23, 265] on icon at bounding box center [25, 272] width 16 height 16
